Goal: Communication & Community: Answer question/provide support

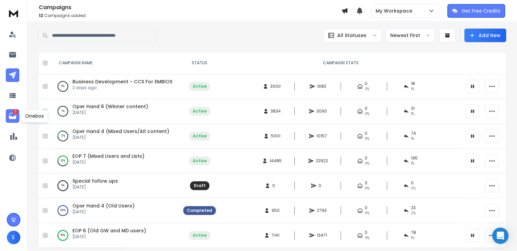
click at [12, 110] on link "7" at bounding box center [13, 116] width 14 height 14
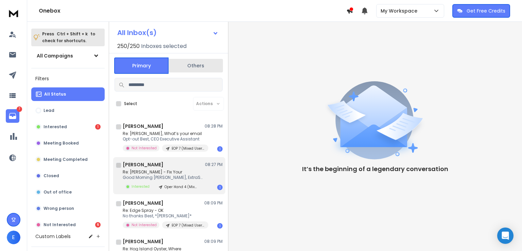
click at [161, 173] on p "Re: Isaac - Fix Your" at bounding box center [164, 171] width 82 height 5
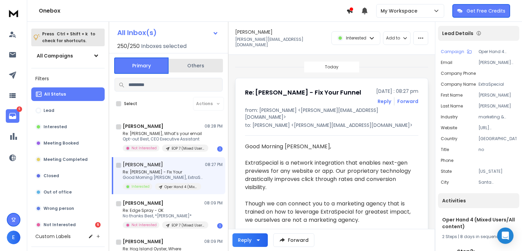
click at [361, 37] on p "Interested" at bounding box center [356, 37] width 20 height 5
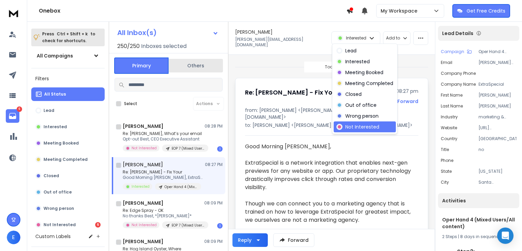
click at [364, 127] on p "Not Interested" at bounding box center [362, 126] width 34 height 7
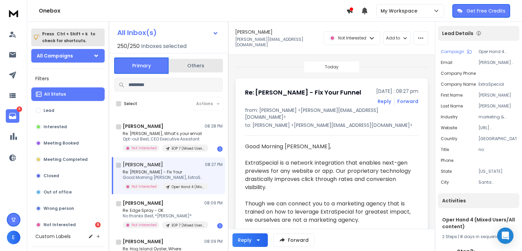
click at [75, 51] on button "All Campaigns" at bounding box center [67, 56] width 73 height 14
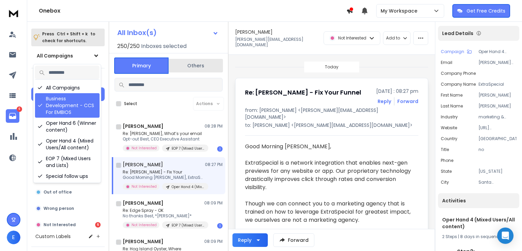
click at [68, 104] on div "Business Development - CCS For EMBIOS" at bounding box center [67, 105] width 65 height 24
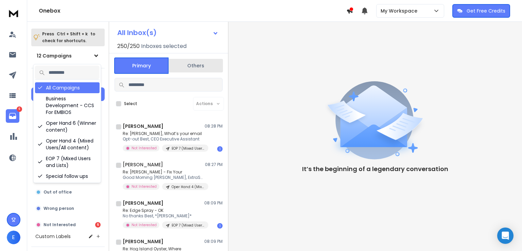
click at [67, 89] on div "All Campaigns" at bounding box center [67, 87] width 65 height 11
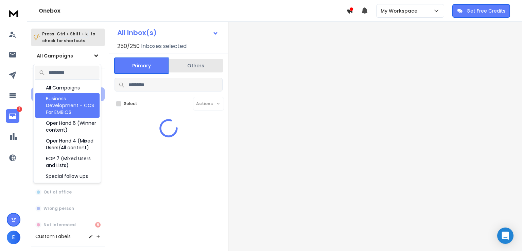
click at [70, 104] on div "Business Development - CCS For EMBIOS" at bounding box center [67, 105] width 65 height 24
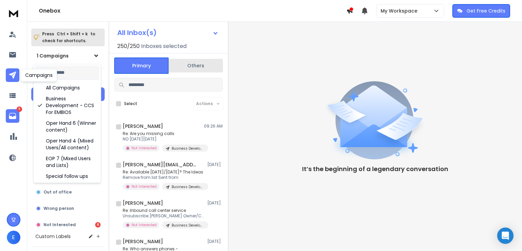
click at [14, 73] on icon at bounding box center [12, 75] width 8 height 8
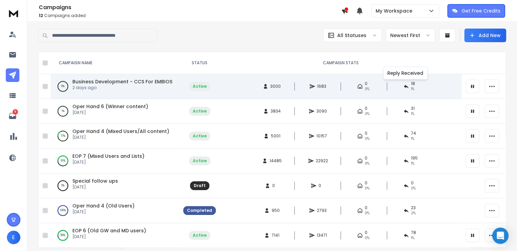
click at [400, 86] on div "18 1 %" at bounding box center [410, 86] width 20 height 11
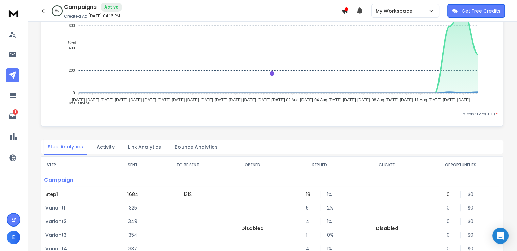
scroll to position [227, 0]
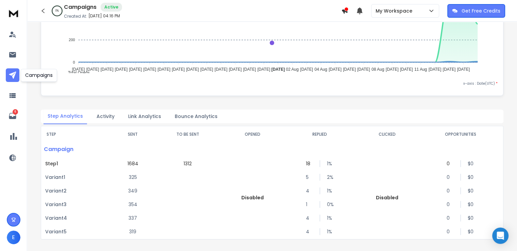
click at [15, 74] on icon at bounding box center [12, 75] width 8 height 8
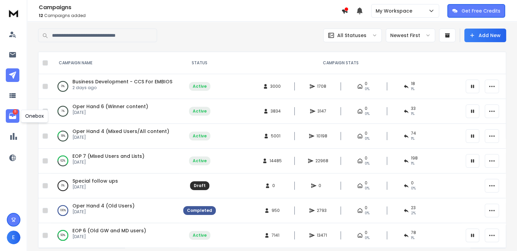
click at [15, 116] on icon at bounding box center [12, 116] width 7 height 6
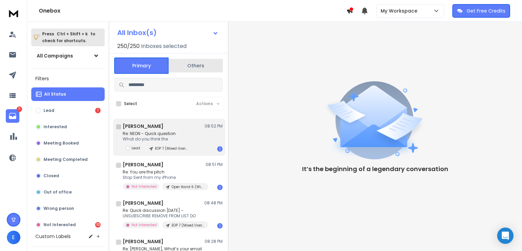
click at [154, 134] on p "Re: NEON - Quick question" at bounding box center [157, 133] width 69 height 5
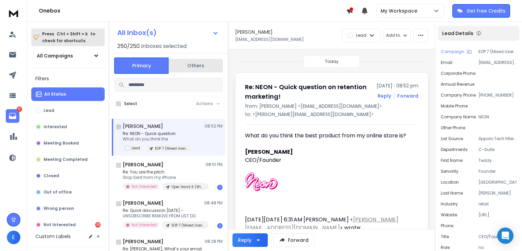
scroll to position [34, 0]
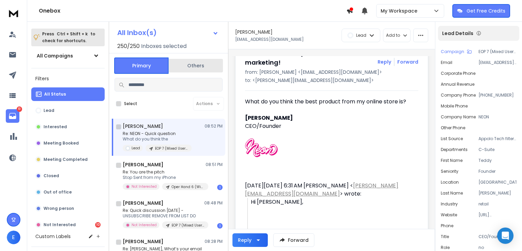
click at [258, 150] on img at bounding box center [261, 147] width 33 height 19
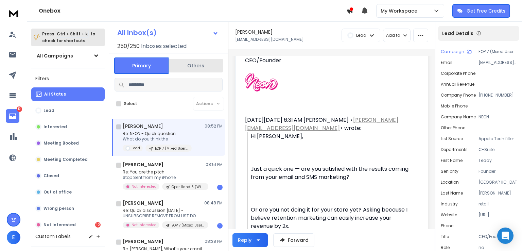
scroll to position [0, 0]
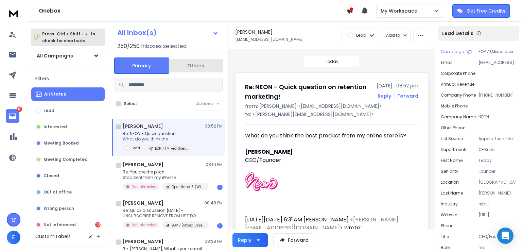
click at [245, 236] on div "Reply" at bounding box center [250, 240] width 24 height 8
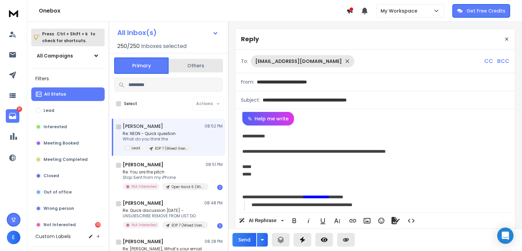
click at [361, 150] on div "**********" at bounding box center [371, 155] width 259 height 46
click at [389, 154] on div "**********" at bounding box center [371, 155] width 259 height 46
click at [240, 244] on button "Send" at bounding box center [245, 240] width 24 height 14
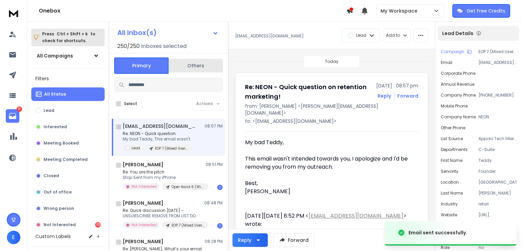
scroll to position [34, 0]
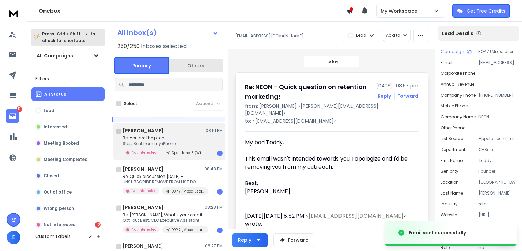
click at [155, 146] on p "Stop Sent from my iPhone" at bounding box center [164, 143] width 82 height 5
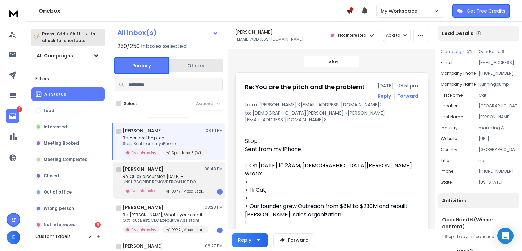
click at [159, 180] on p "UNSUBSCRIBE REMOVE FROM LIST DO" at bounding box center [164, 181] width 82 height 5
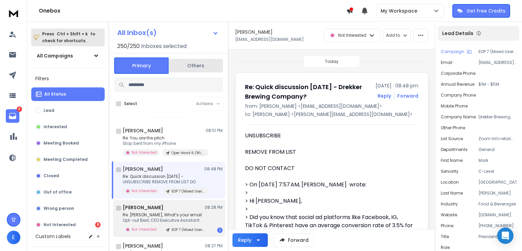
scroll to position [68, 0]
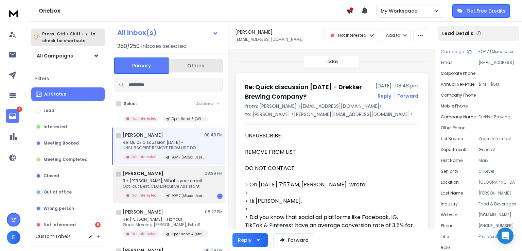
click at [154, 184] on p "Opt-out Best, CEO Executive Assistant" at bounding box center [164, 186] width 82 height 5
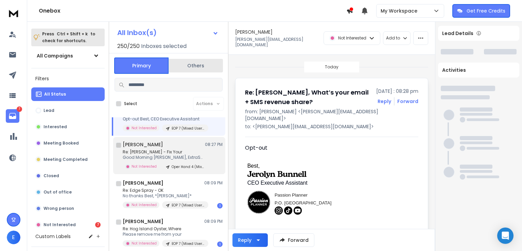
scroll to position [136, 0]
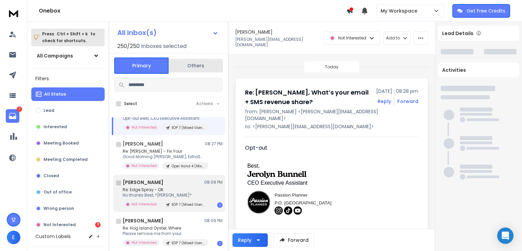
click at [154, 184] on div "Zach Keck 08:09 PM" at bounding box center [173, 182] width 100 height 7
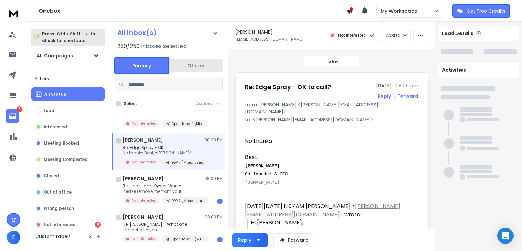
scroll to position [204, 0]
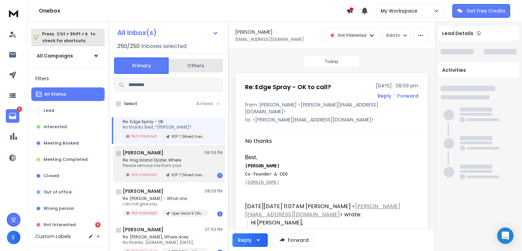
click at [153, 168] on div "Re: Hog Island Oyster, Where Please remove me from your Not Interested EOP 7 (M…" at bounding box center [166, 167] width 86 height 21
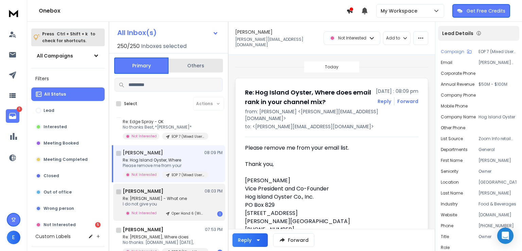
click at [152, 199] on p "Re: Christina - What one" at bounding box center [164, 198] width 82 height 5
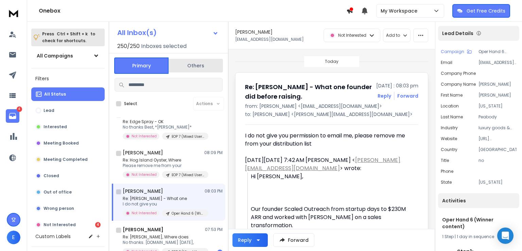
scroll to position [238, 0]
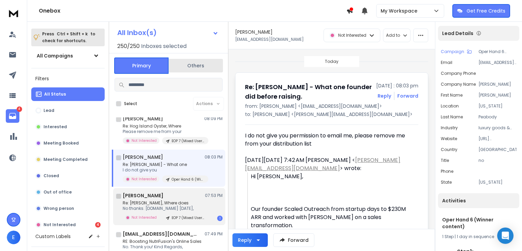
click at [154, 194] on div "Tim Wilhelm 07:53 PM" at bounding box center [173, 195] width 100 height 7
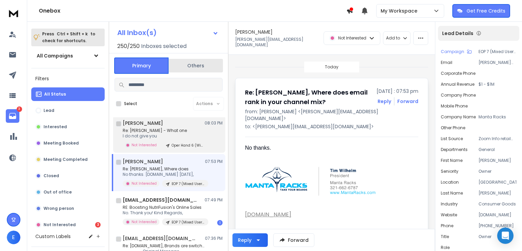
scroll to position [306, 0]
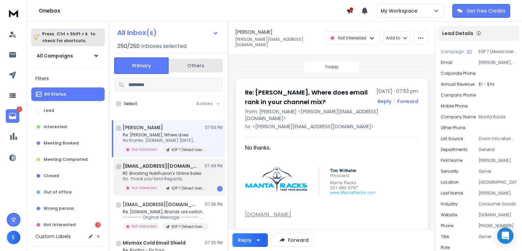
click at [159, 179] on p "No. Thank you! Kind Regards," at bounding box center [164, 178] width 82 height 5
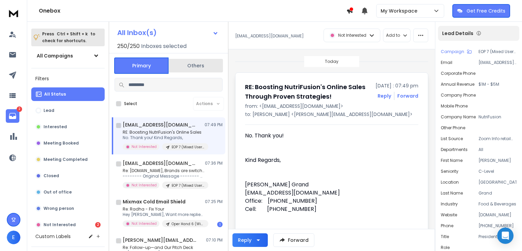
scroll to position [374, 0]
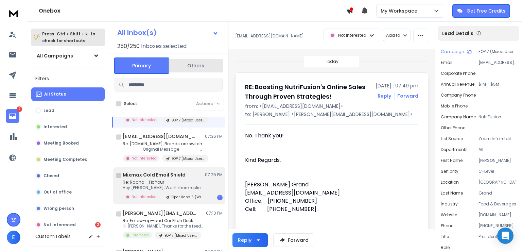
click at [159, 180] on p "Re: Radha - Fix Your" at bounding box center [164, 182] width 82 height 5
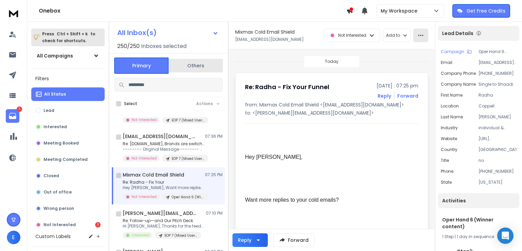
click at [415, 35] on button "button" at bounding box center [420, 36] width 15 height 14
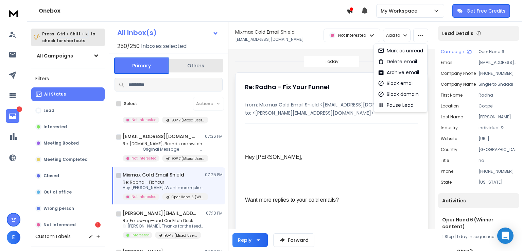
click at [341, 33] on p "Not Interested" at bounding box center [352, 35] width 28 height 5
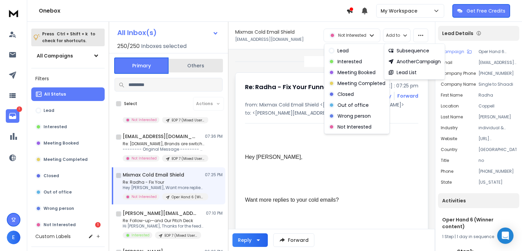
click at [397, 38] on div "Add to" at bounding box center [397, 35] width 27 height 13
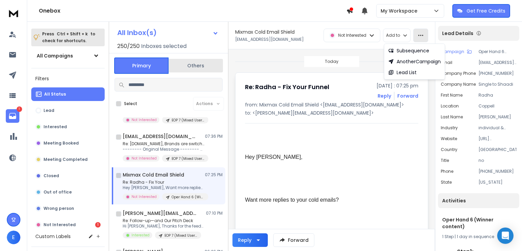
click at [424, 36] on icon "button" at bounding box center [421, 35] width 6 height 6
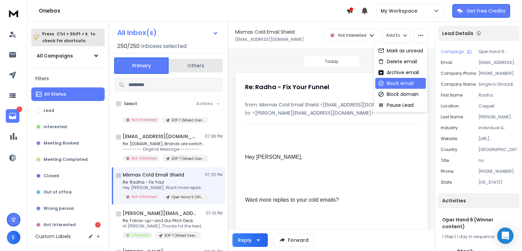
click at [403, 86] on div "Block email" at bounding box center [396, 83] width 36 height 7
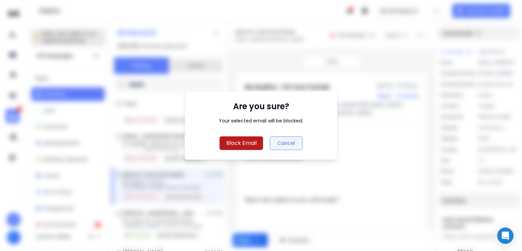
click at [246, 142] on button "Block Email" at bounding box center [242, 143] width 44 height 14
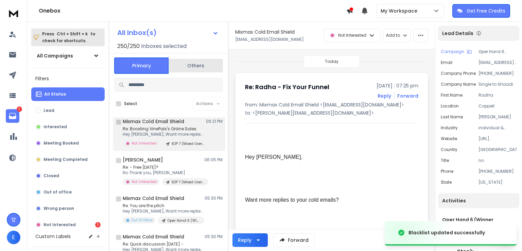
scroll to position [578, 0]
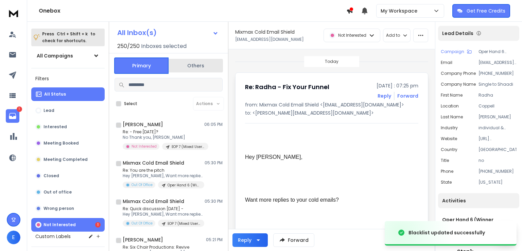
click at [85, 222] on button "Not Interested 1" at bounding box center [67, 225] width 73 height 14
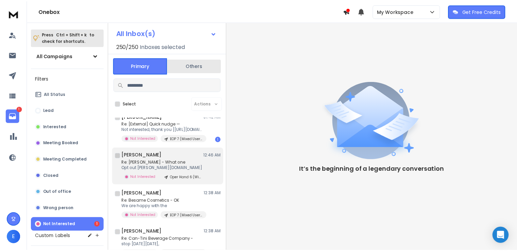
scroll to position [850, 0]
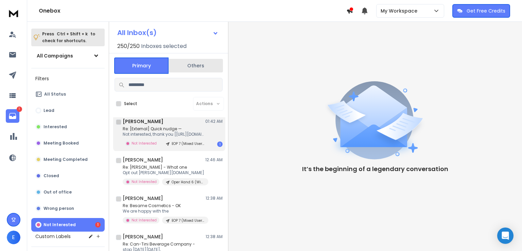
click at [157, 135] on p "Not interested, thank you [https://lh7-rt.googleusercontent.com/docsz/AD_4nXe1g…" at bounding box center [164, 134] width 82 height 5
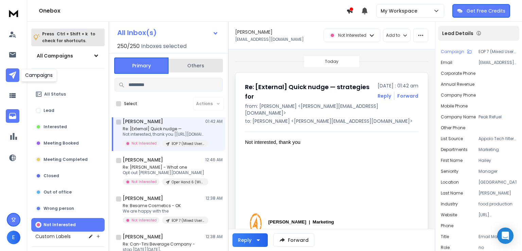
click at [11, 74] on icon at bounding box center [12, 74] width 7 height 7
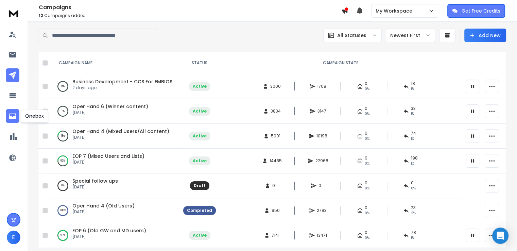
click at [13, 113] on icon at bounding box center [12, 116] width 8 height 8
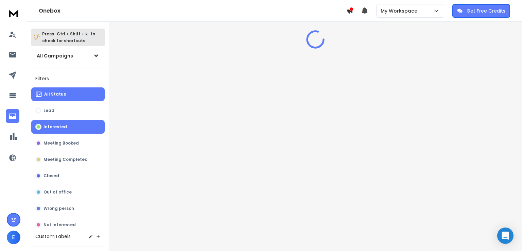
click at [56, 128] on p "Interested" at bounding box center [55, 126] width 23 height 5
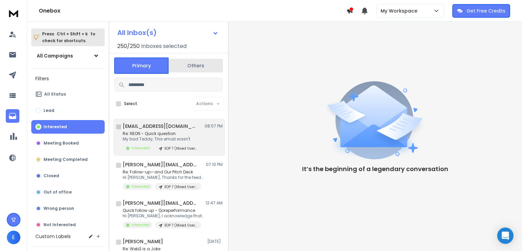
click at [178, 139] on p "My bad Teddy, This email wasn't" at bounding box center [162, 138] width 79 height 5
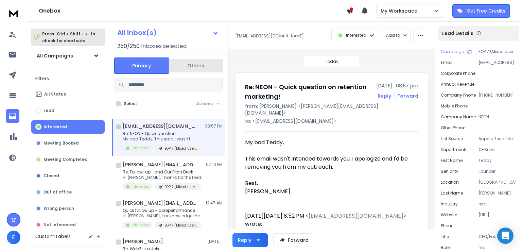
click at [356, 36] on p "Interested" at bounding box center [356, 35] width 20 height 5
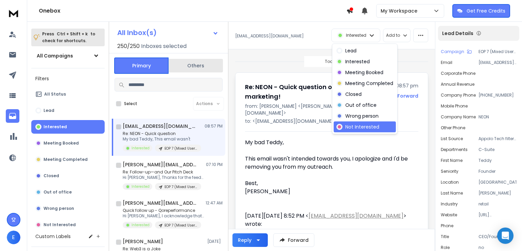
click at [355, 127] on p "Not Interested" at bounding box center [362, 126] width 34 height 7
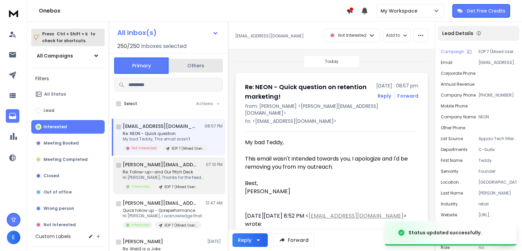
click at [181, 169] on div "[PERSON_NAME][EMAIL_ADDRESS][DOMAIN_NAME] 07:10 PM Re: Follow-up—and Our Pitch …" at bounding box center [173, 175] width 100 height 29
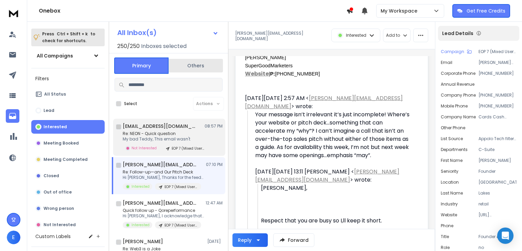
scroll to position [34, 0]
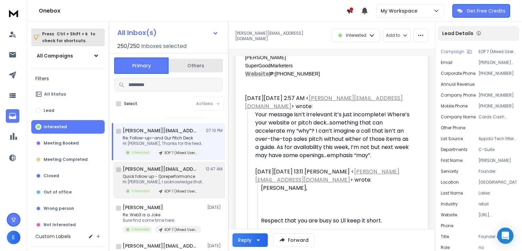
click at [176, 184] on p "Hi [PERSON_NAME], I acknowledge that its" at bounding box center [164, 181] width 82 height 5
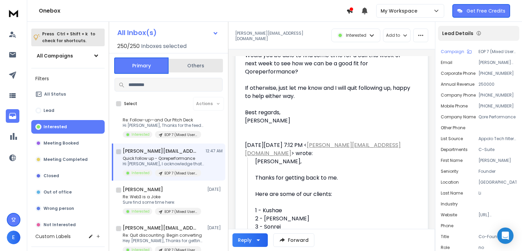
scroll to position [68, 0]
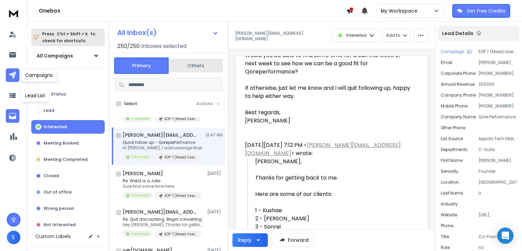
click at [7, 72] on link at bounding box center [13, 75] width 14 height 14
